Goal: Task Accomplishment & Management: Manage account settings

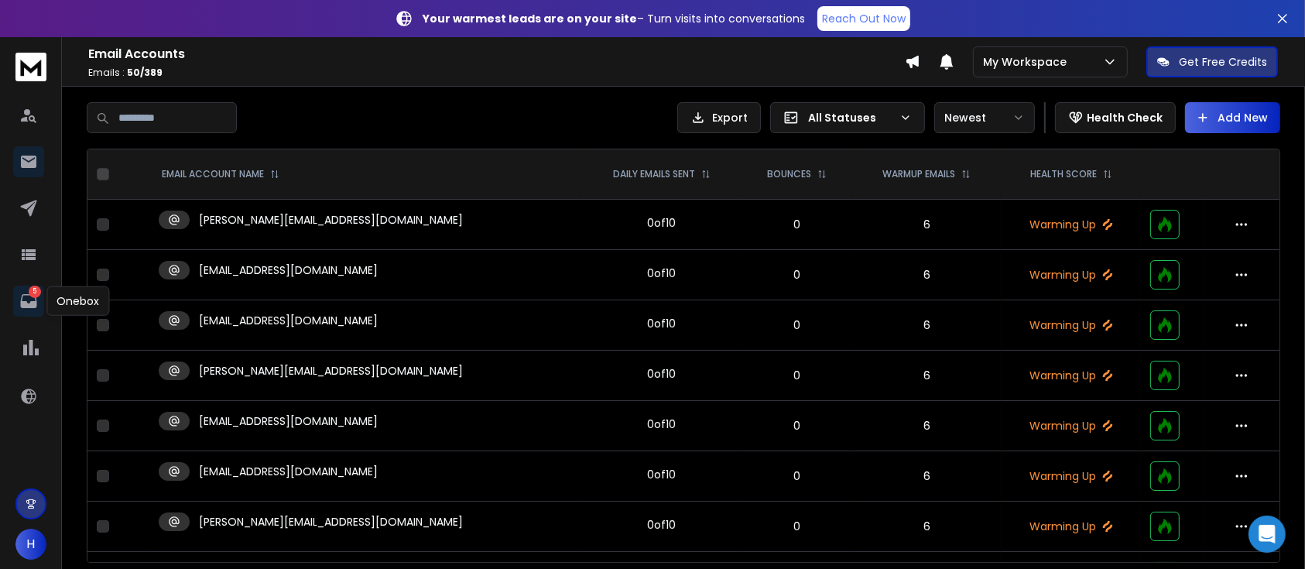
click at [27, 299] on icon at bounding box center [28, 301] width 19 height 19
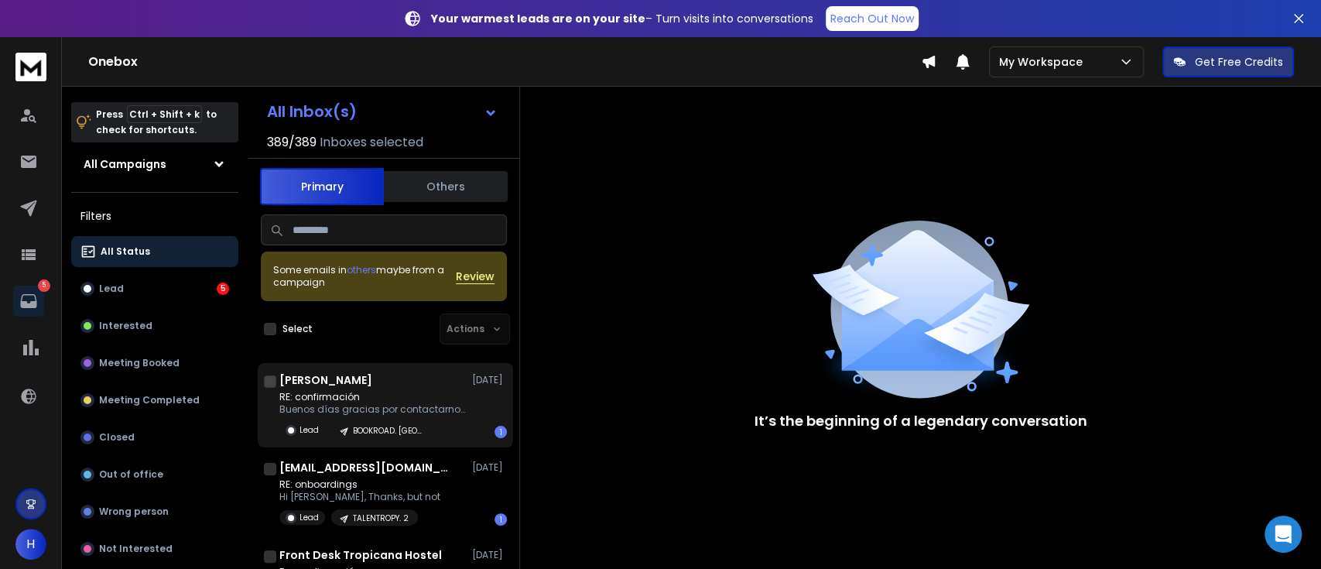
click at [386, 386] on div "[PERSON_NAME] [DATE]" at bounding box center [393, 379] width 228 height 15
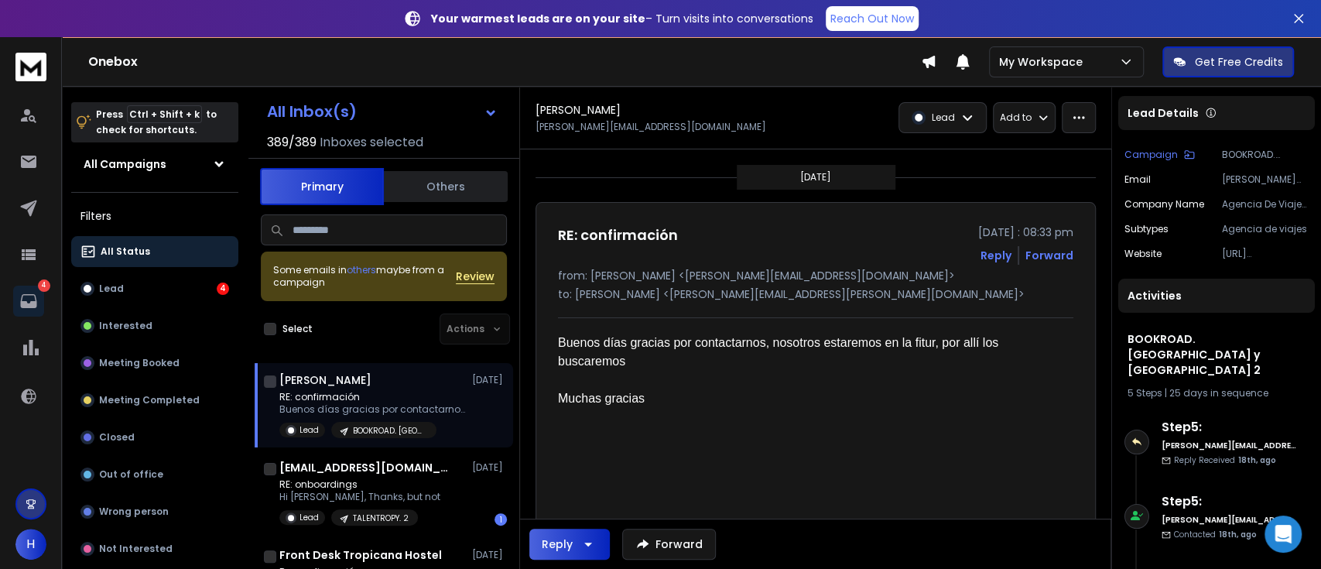
scroll to position [103, 0]
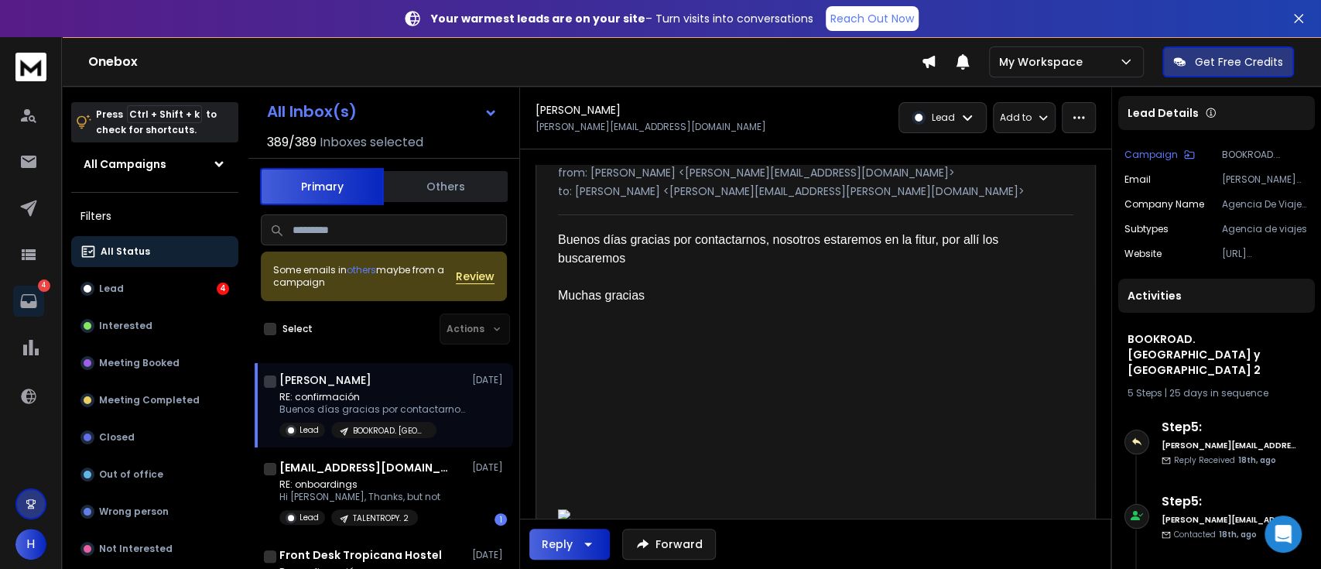
drag, startPoint x: 389, startPoint y: 492, endPoint x: 614, endPoint y: 336, distance: 273.5
click at [389, 493] on p "Hi Alex, Thanks, but not" at bounding box center [359, 497] width 161 height 12
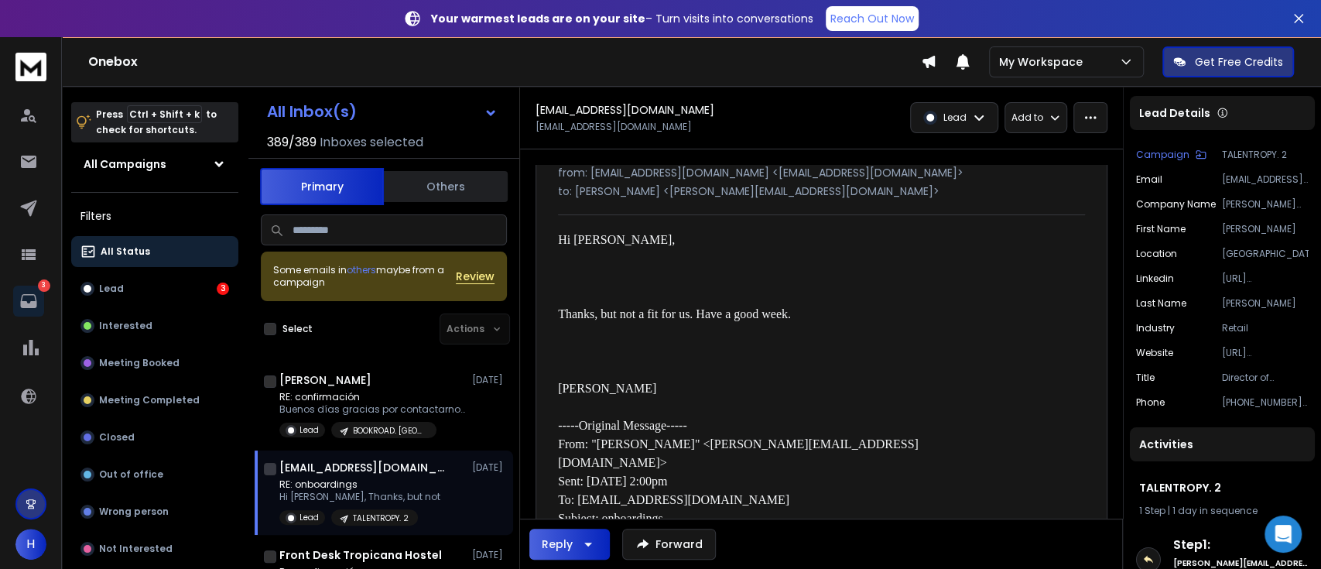
click at [969, 117] on div "Lead" at bounding box center [954, 117] width 87 height 29
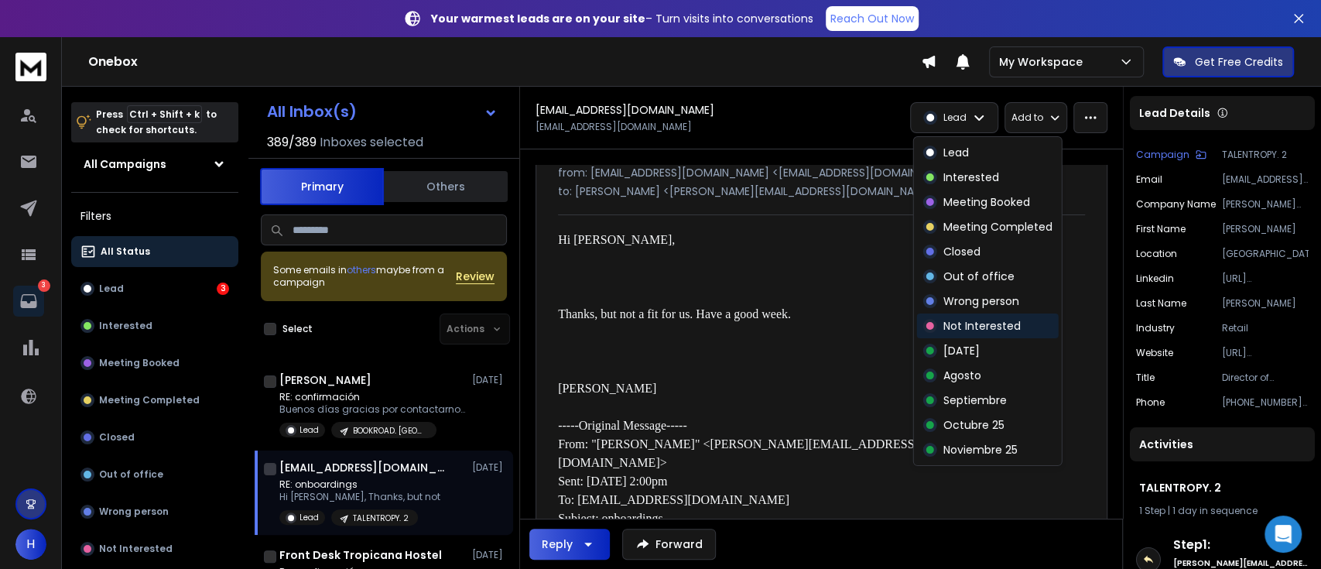
click at [974, 325] on p "Not Interested" at bounding box center [982, 325] width 77 height 15
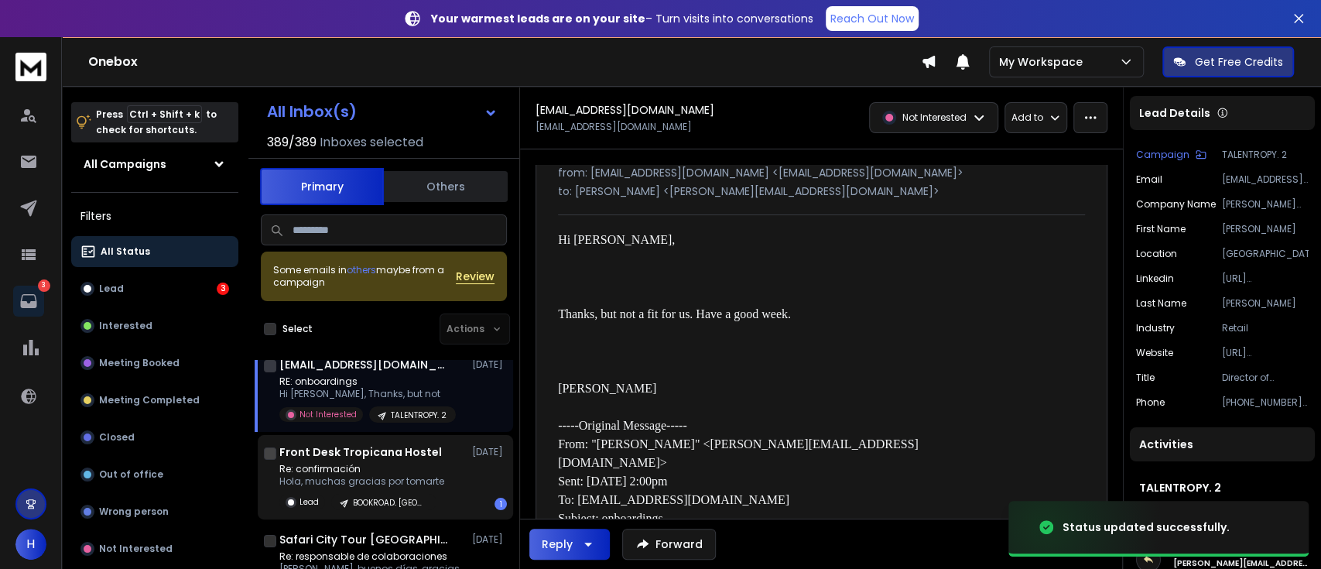
click at [406, 485] on p "Hola, muchas gracias por tomarte" at bounding box center [361, 481] width 165 height 12
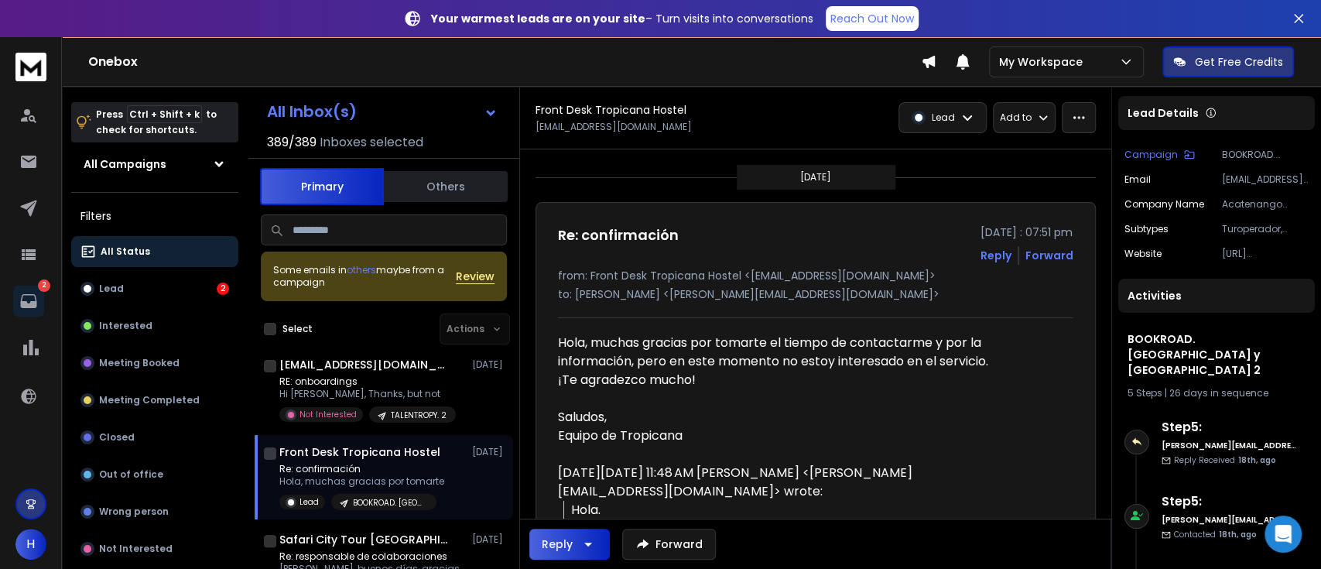
click at [954, 121] on p "Lead" at bounding box center [943, 117] width 23 height 12
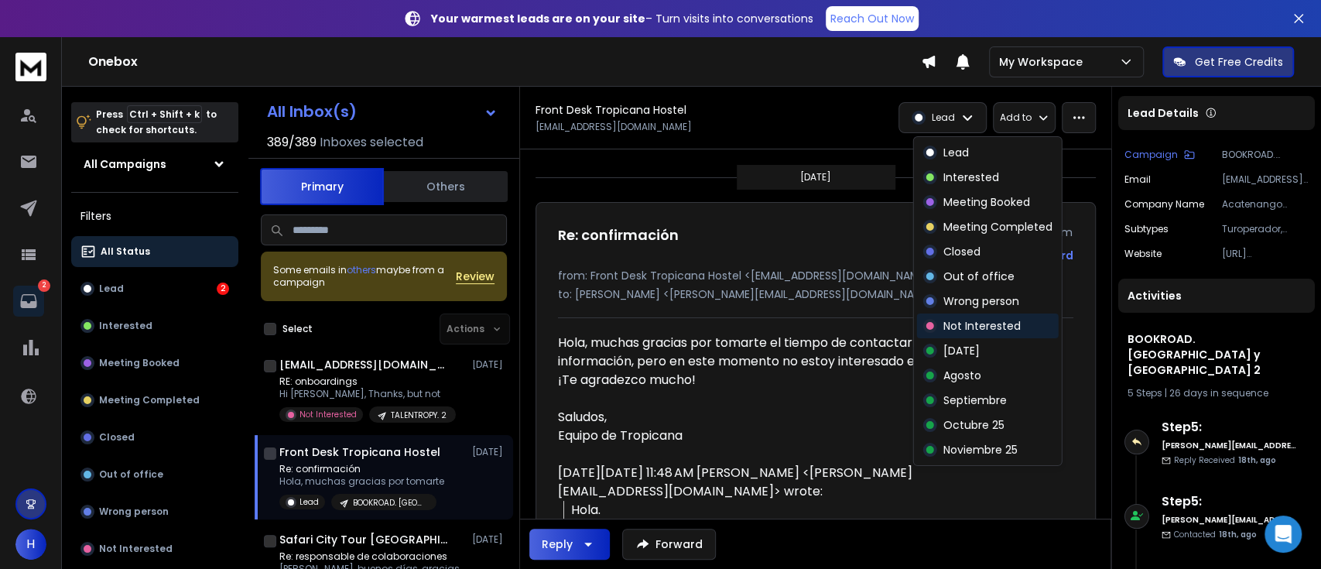
click at [992, 327] on p "Not Interested" at bounding box center [982, 325] width 77 height 15
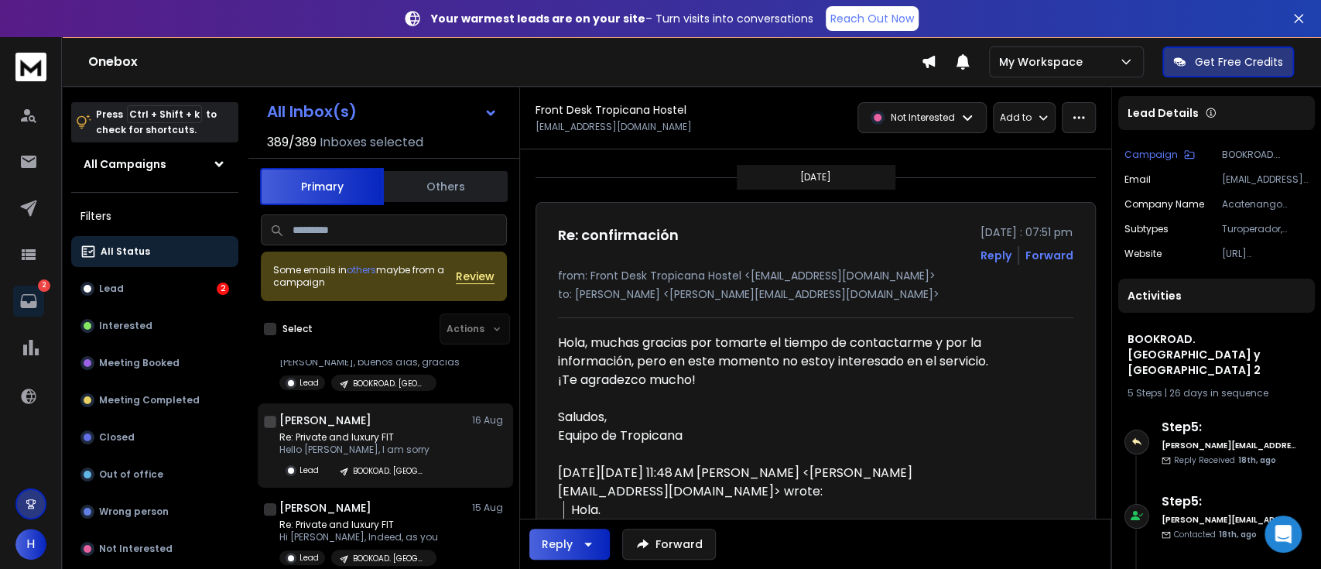
scroll to position [515, 0]
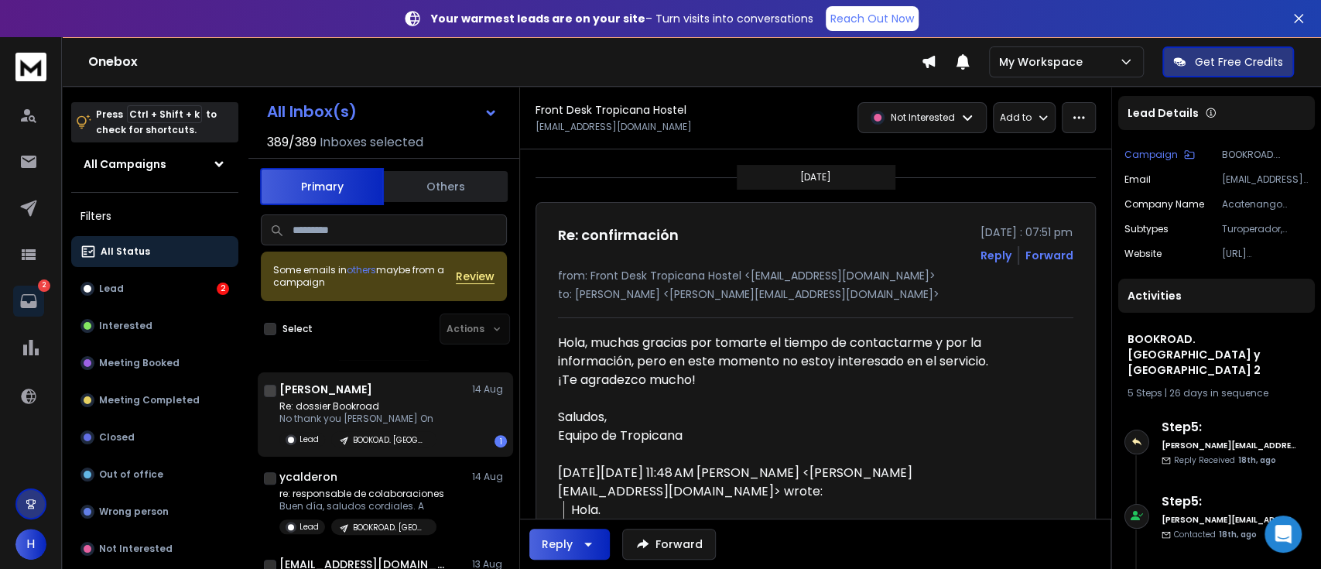
click at [429, 410] on p "Re: dossier Bookroad" at bounding box center [357, 406] width 157 height 12
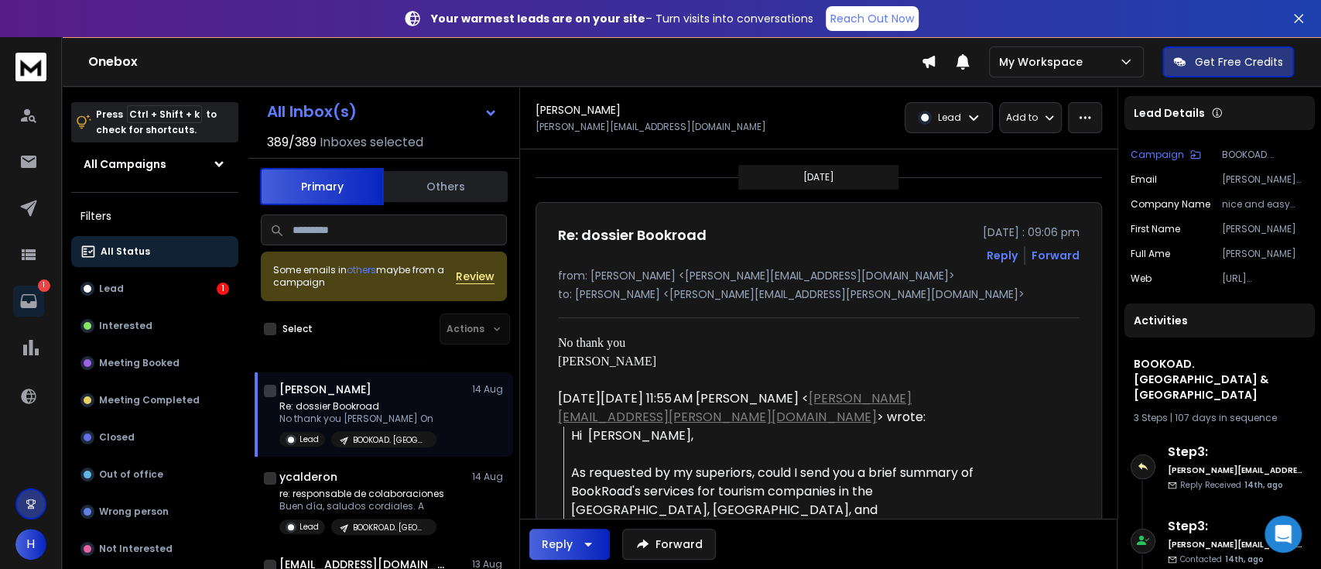
click at [952, 111] on p "Lead" at bounding box center [949, 117] width 23 height 12
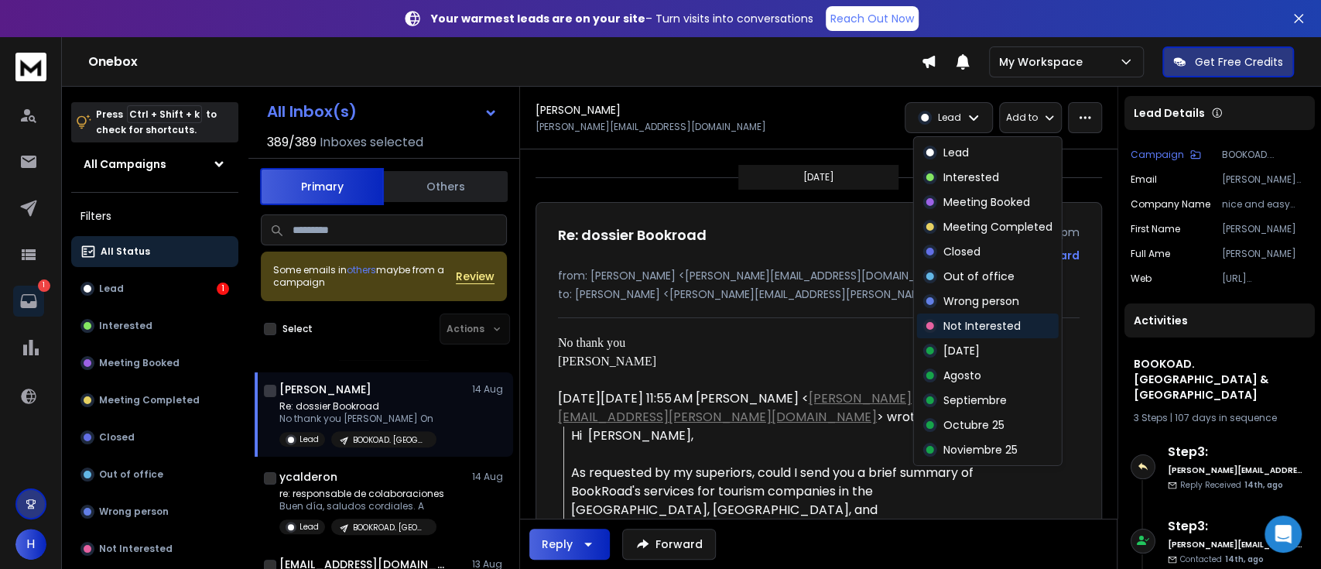
click at [976, 324] on p "Not Interested" at bounding box center [982, 325] width 77 height 15
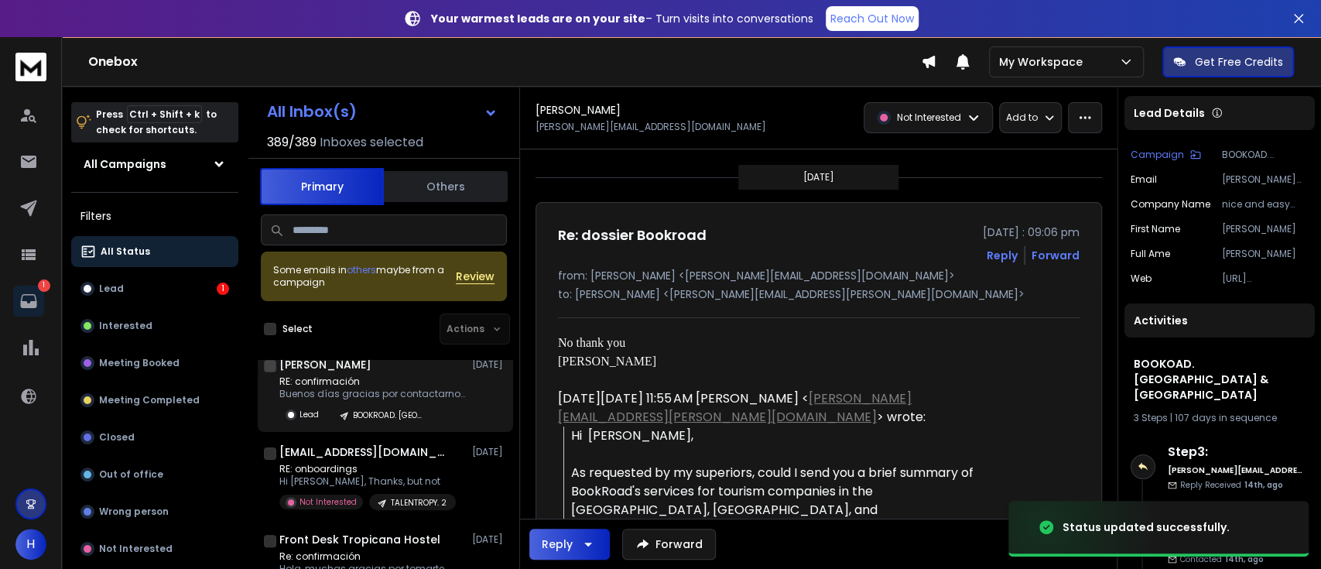
scroll to position [0, 0]
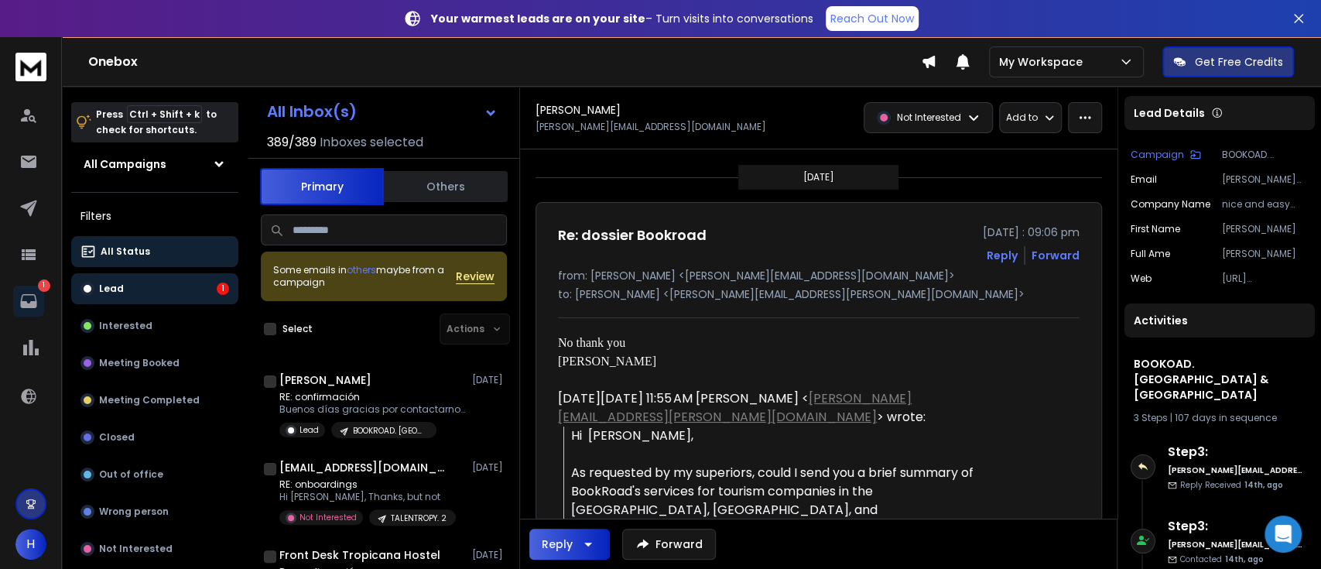
click at [167, 279] on button "Lead 1" at bounding box center [154, 288] width 167 height 31
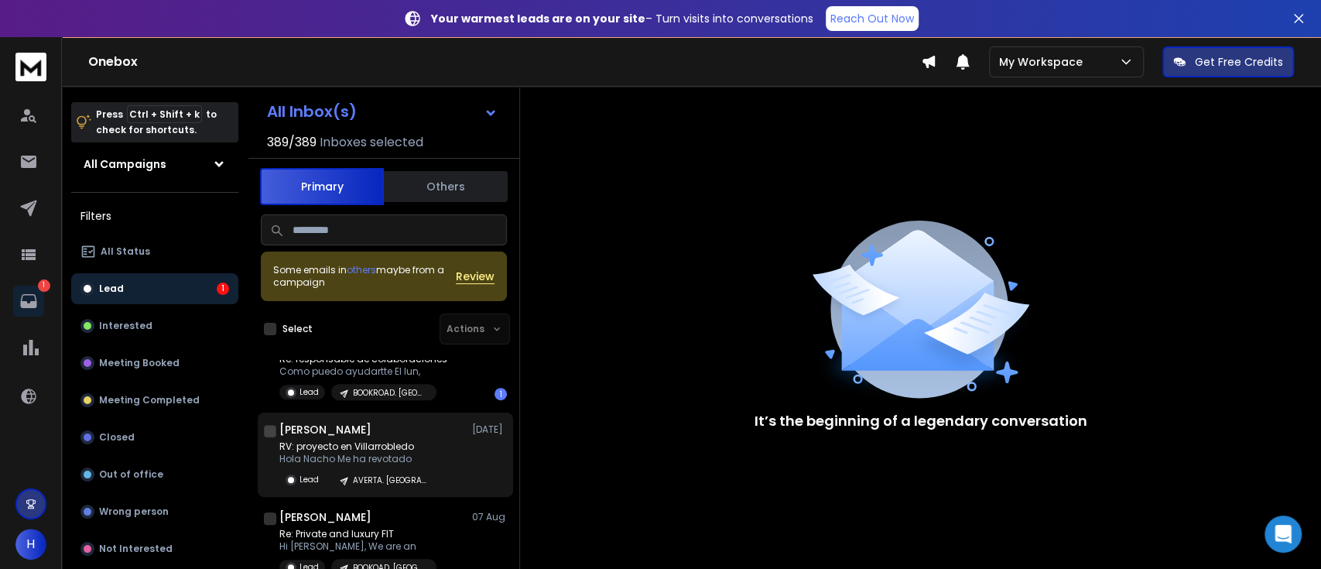
scroll to position [722, 0]
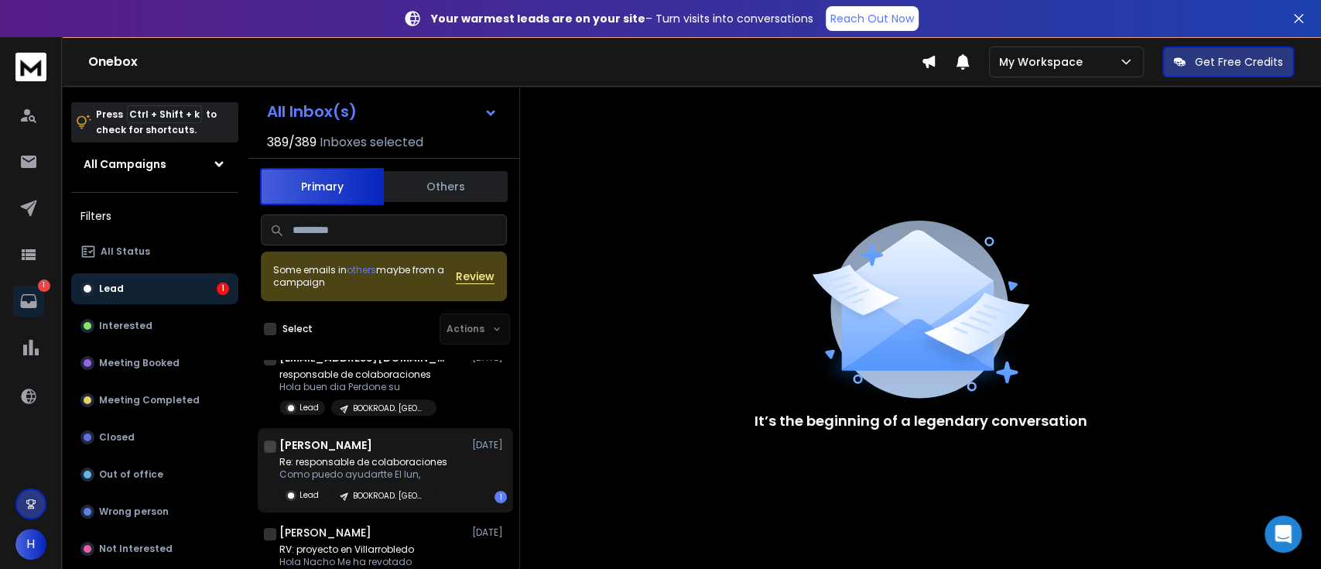
click at [341, 456] on p "Re: responsable de colaboraciones" at bounding box center [363, 462] width 168 height 12
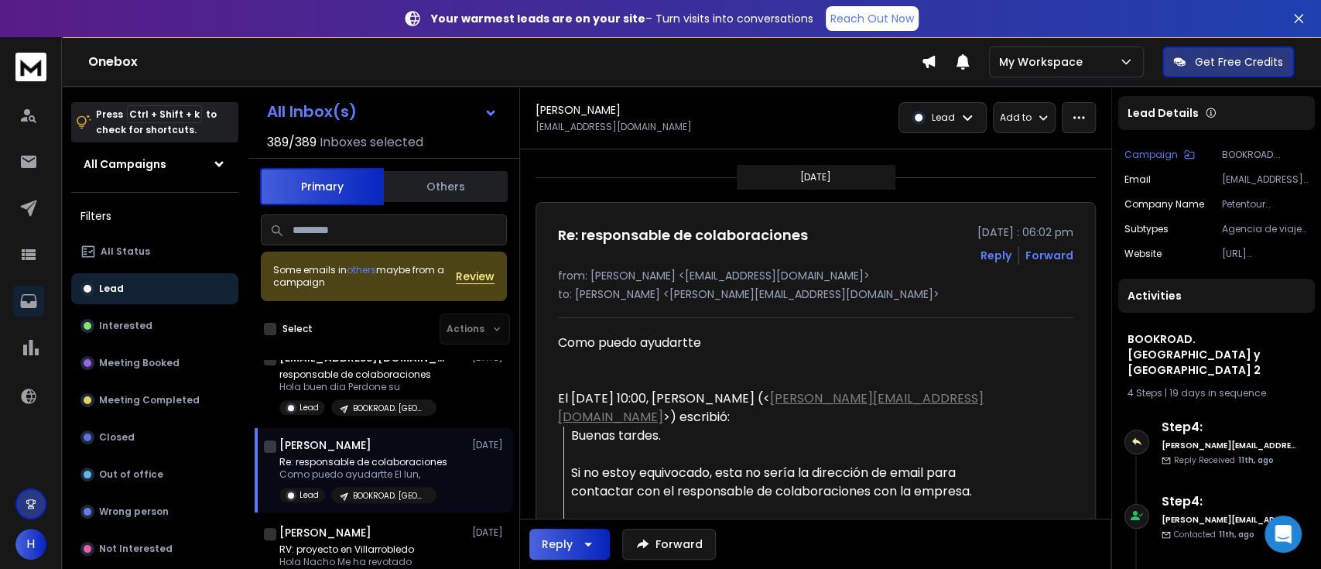
click at [957, 125] on div "Lead" at bounding box center [942, 117] width 87 height 29
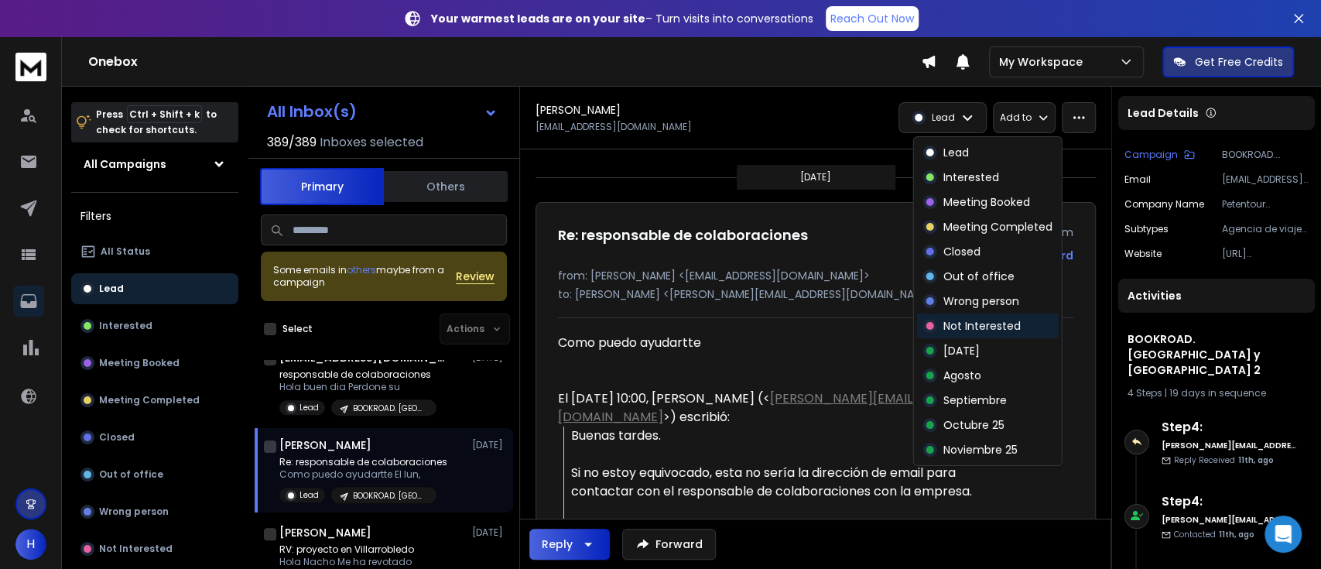
click at [954, 328] on p "Not Interested" at bounding box center [982, 325] width 77 height 15
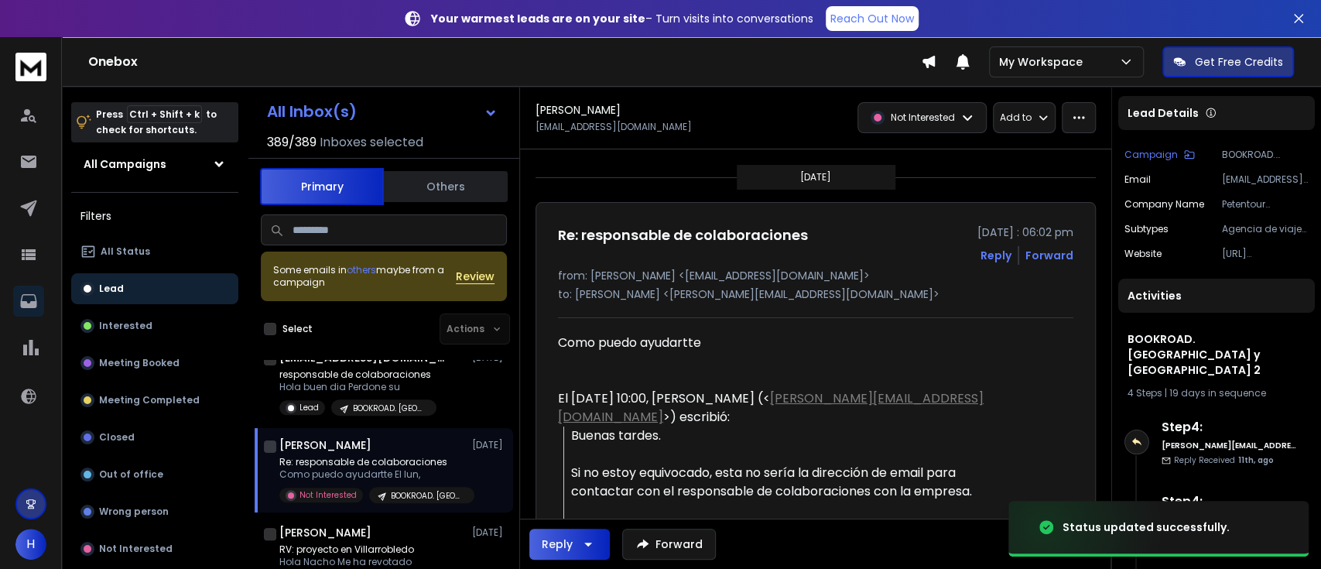
click at [1028, 116] on p "Add to" at bounding box center [1016, 117] width 32 height 12
click at [1045, 146] on div "Subsequence" at bounding box center [1062, 152] width 93 height 15
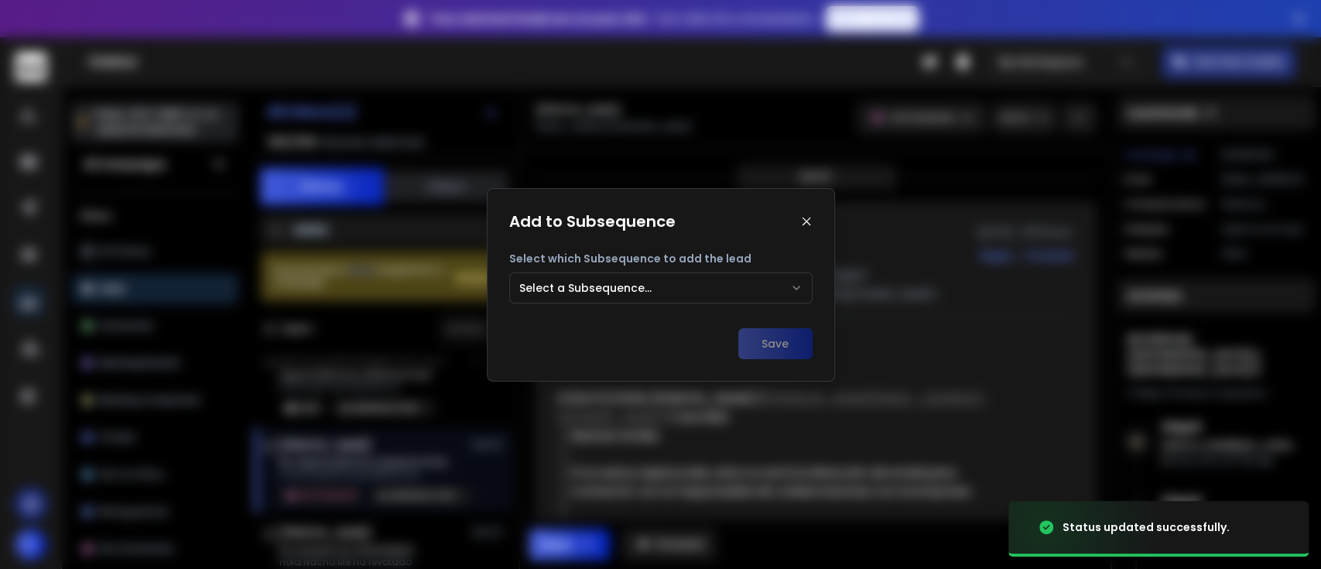
click at [594, 291] on button "Select a Subsequence..." at bounding box center [660, 287] width 303 height 31
click at [793, 327] on div "Select which Subsequence to add the lead BookRoad. Interesado Save" at bounding box center [660, 305] width 303 height 108
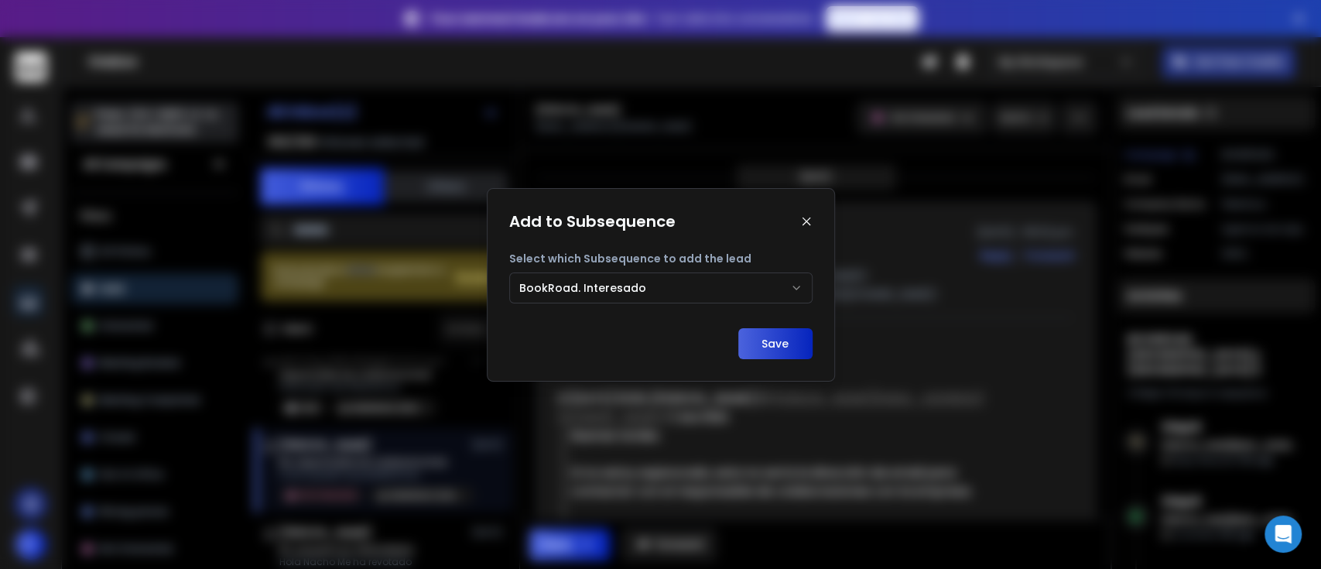
click at [792, 338] on button "Save" at bounding box center [775, 343] width 74 height 31
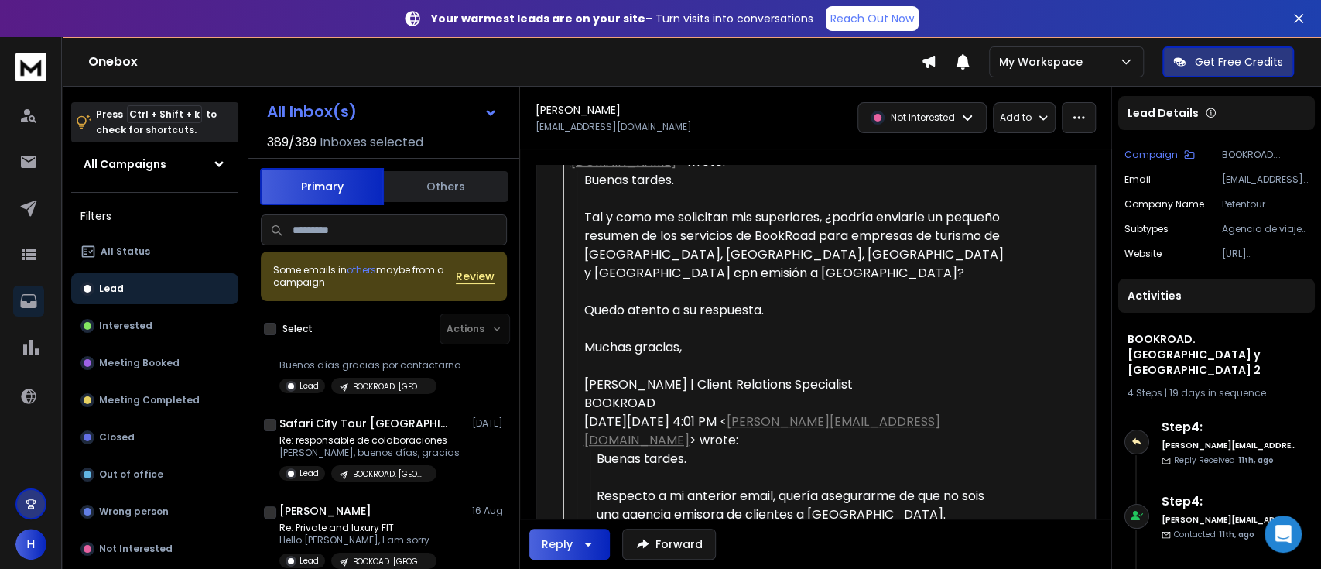
scroll to position [0, 0]
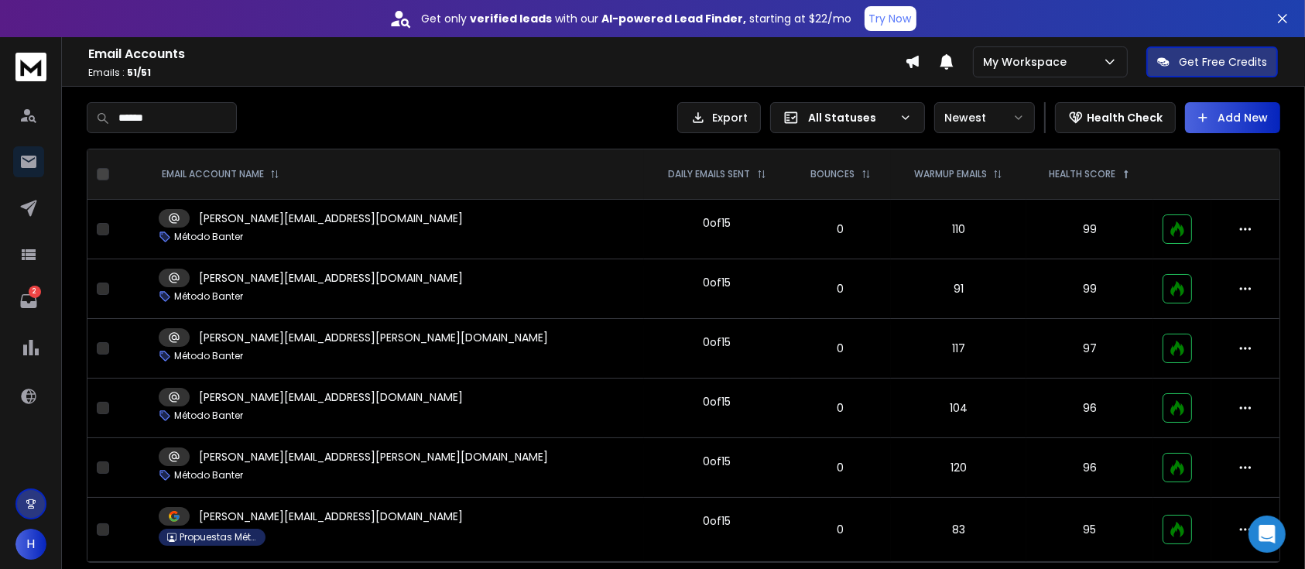
scroll to position [2382, 0]
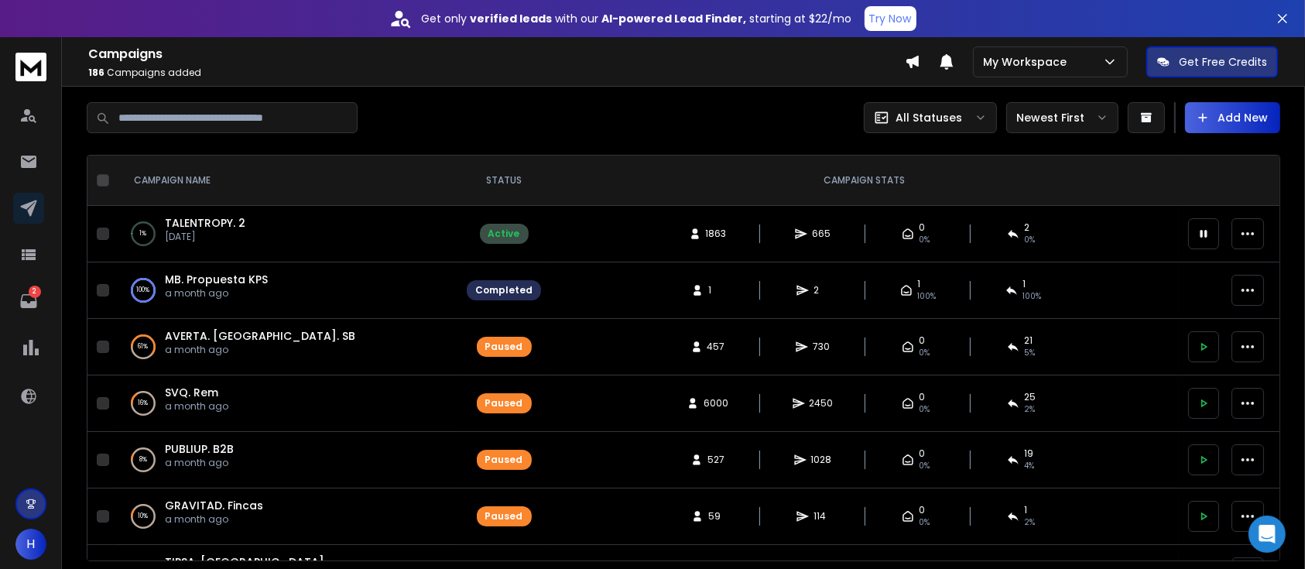
click at [238, 279] on span "MB. Propuesta KPS" at bounding box center [216, 279] width 103 height 15
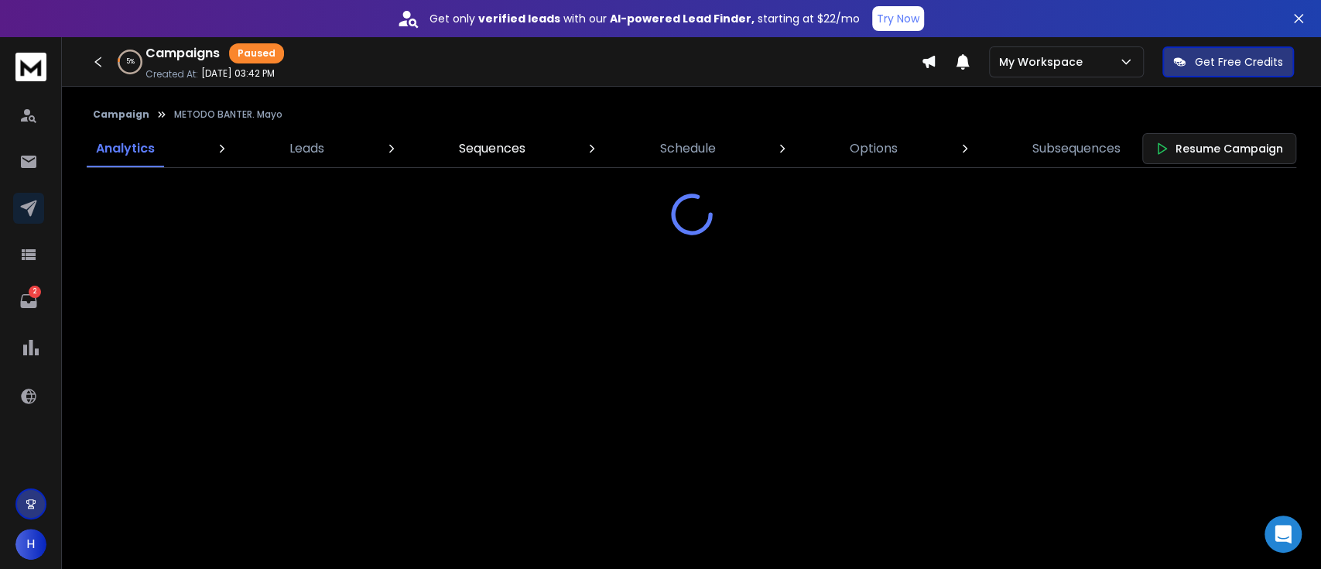
click at [504, 152] on p "Sequences" at bounding box center [492, 148] width 67 height 19
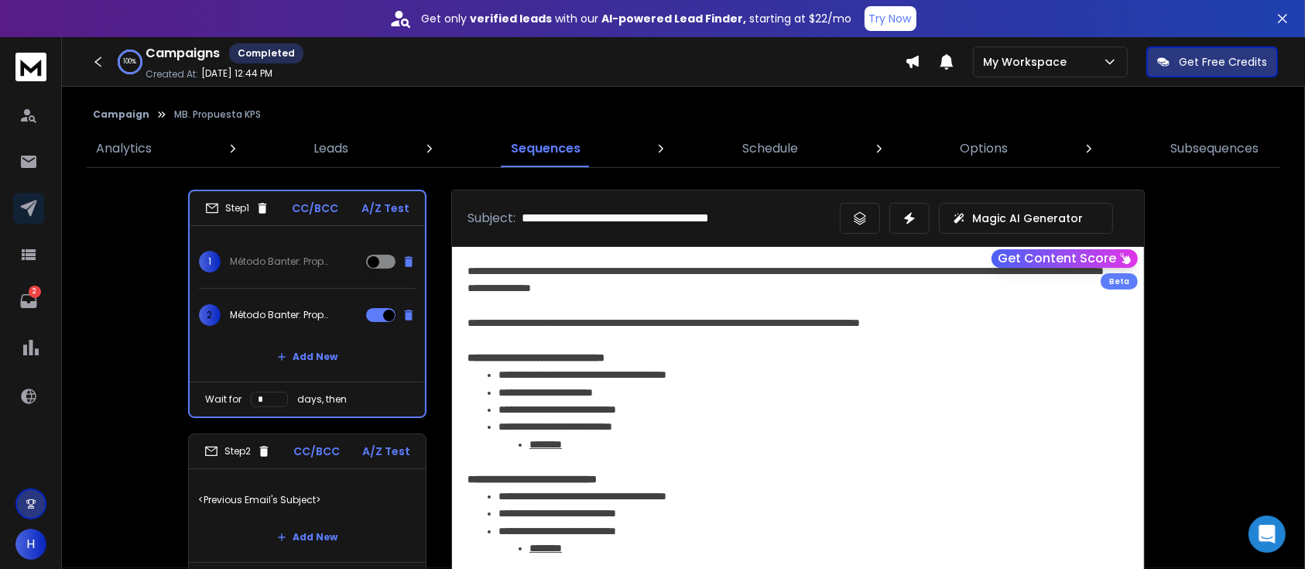
click at [574, 379] on li "**********" at bounding box center [805, 374] width 615 height 17
click at [576, 376] on li "**********" at bounding box center [805, 374] width 615 height 17
drag, startPoint x: 594, startPoint y: 409, endPoint x: 487, endPoint y: 379, distance: 111.0
click at [487, 379] on ul "**********" at bounding box center [797, 409] width 661 height 87
drag, startPoint x: 691, startPoint y: 447, endPoint x: 673, endPoint y: 443, distance: 18.2
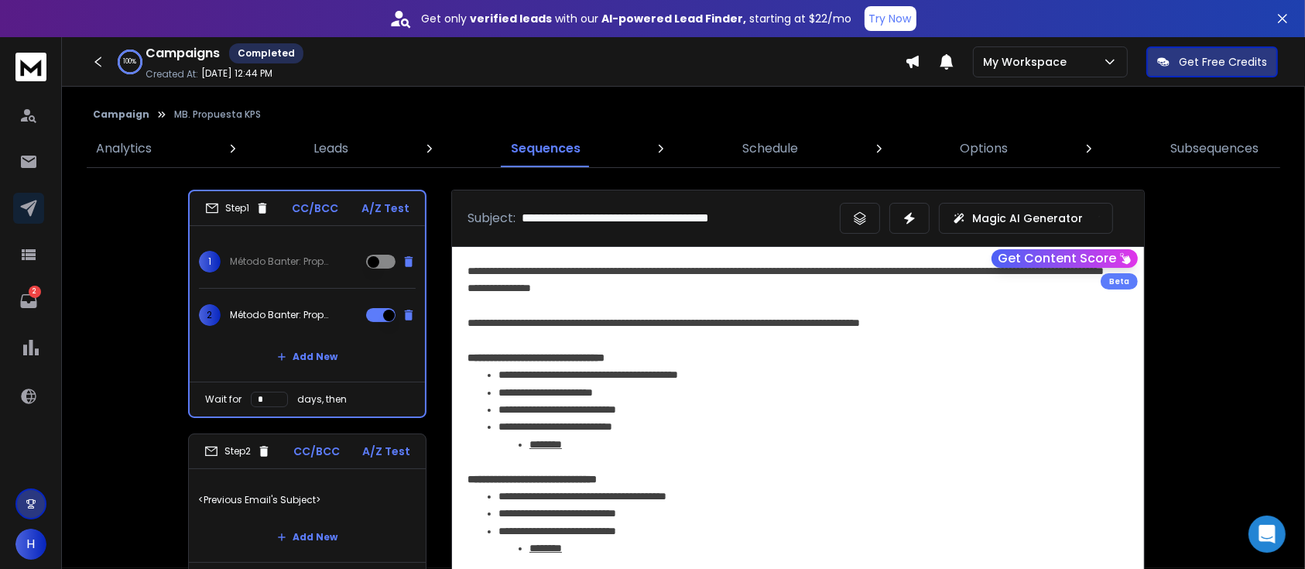
click at [690, 446] on li "********" at bounding box center [821, 444] width 584 height 17
drag, startPoint x: 659, startPoint y: 430, endPoint x: 495, endPoint y: 380, distance: 171.4
click at [495, 380] on ul "**********" at bounding box center [797, 409] width 661 height 87
click at [520, 371] on li "**********" at bounding box center [805, 374] width 615 height 17
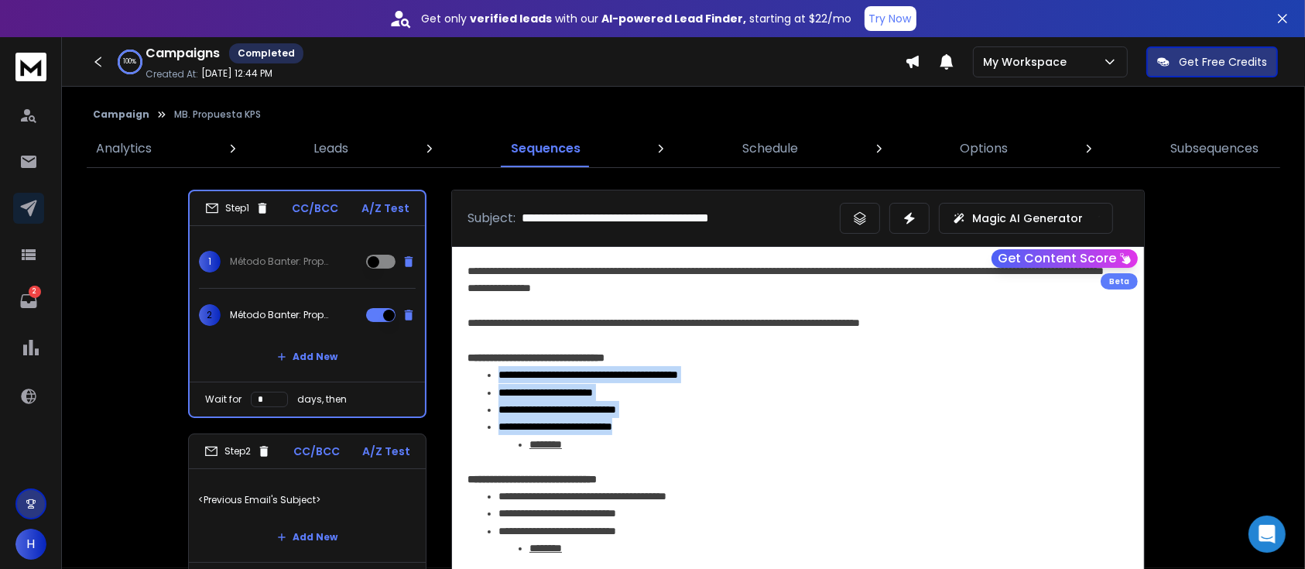
drag, startPoint x: 613, startPoint y: 403, endPoint x: 637, endPoint y: 431, distance: 36.8
click at [637, 431] on ul "**********" at bounding box center [797, 409] width 661 height 87
copy ul "**********"
